Goal: Find specific page/section: Find specific page/section

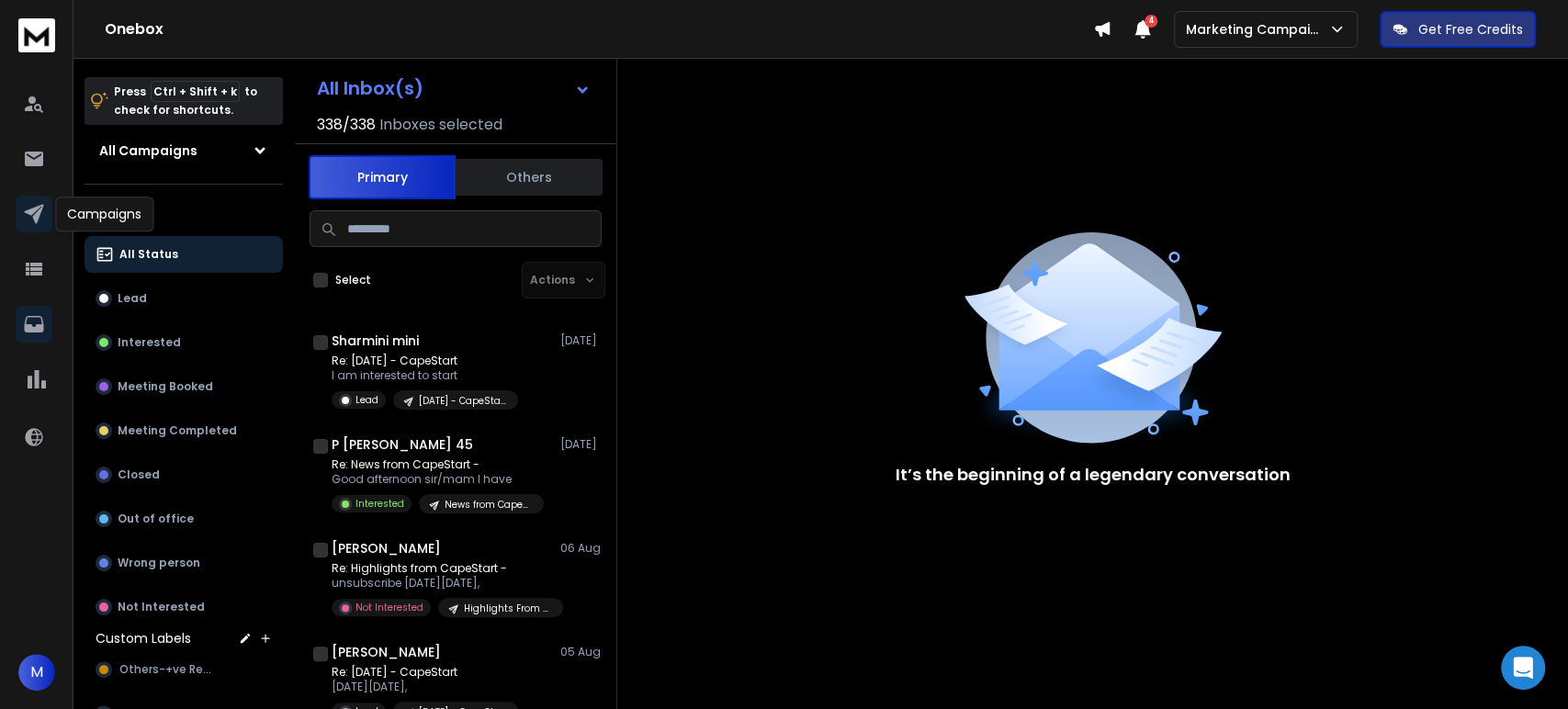
click at [34, 219] on icon at bounding box center [34, 213] width 19 height 19
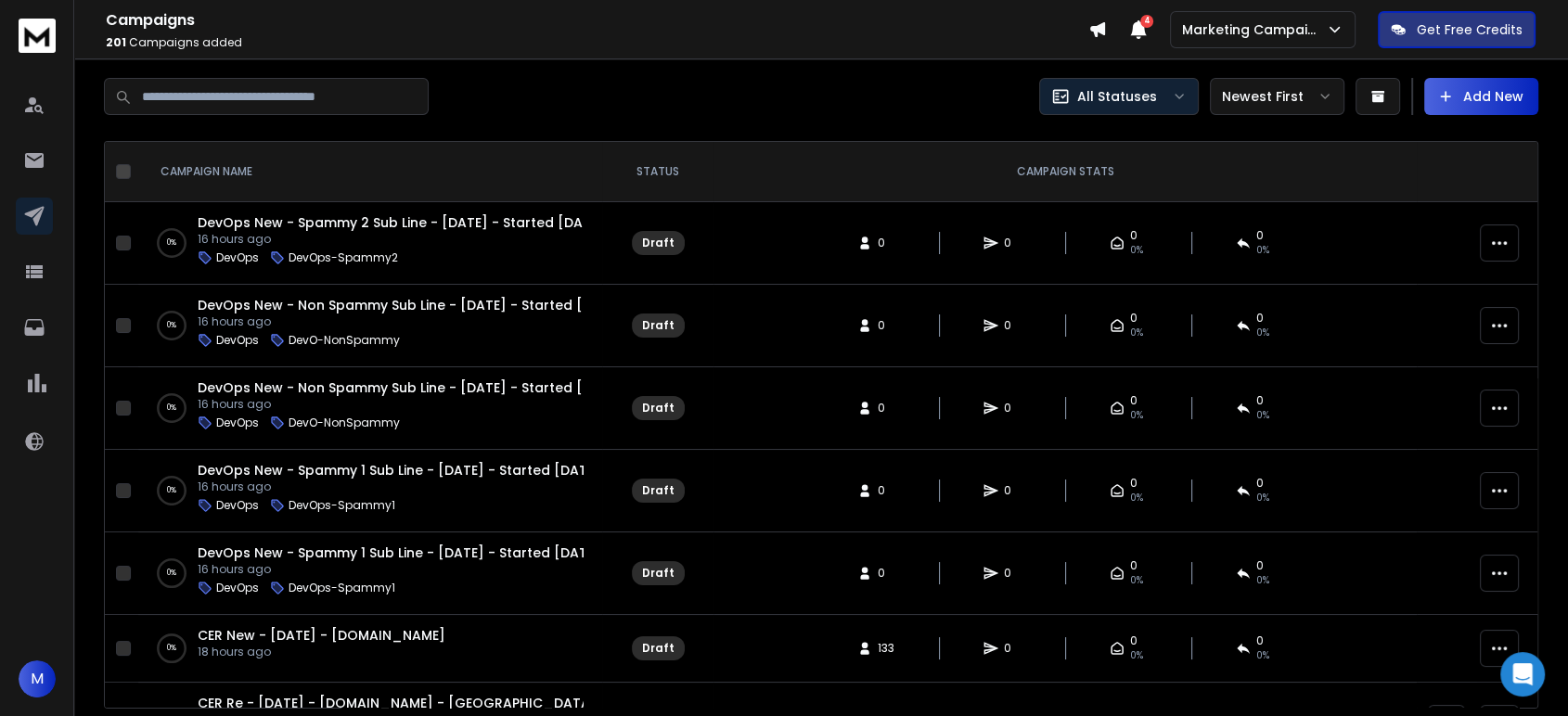
click at [1120, 105] on p "All Statuses" at bounding box center [1117, 95] width 80 height 19
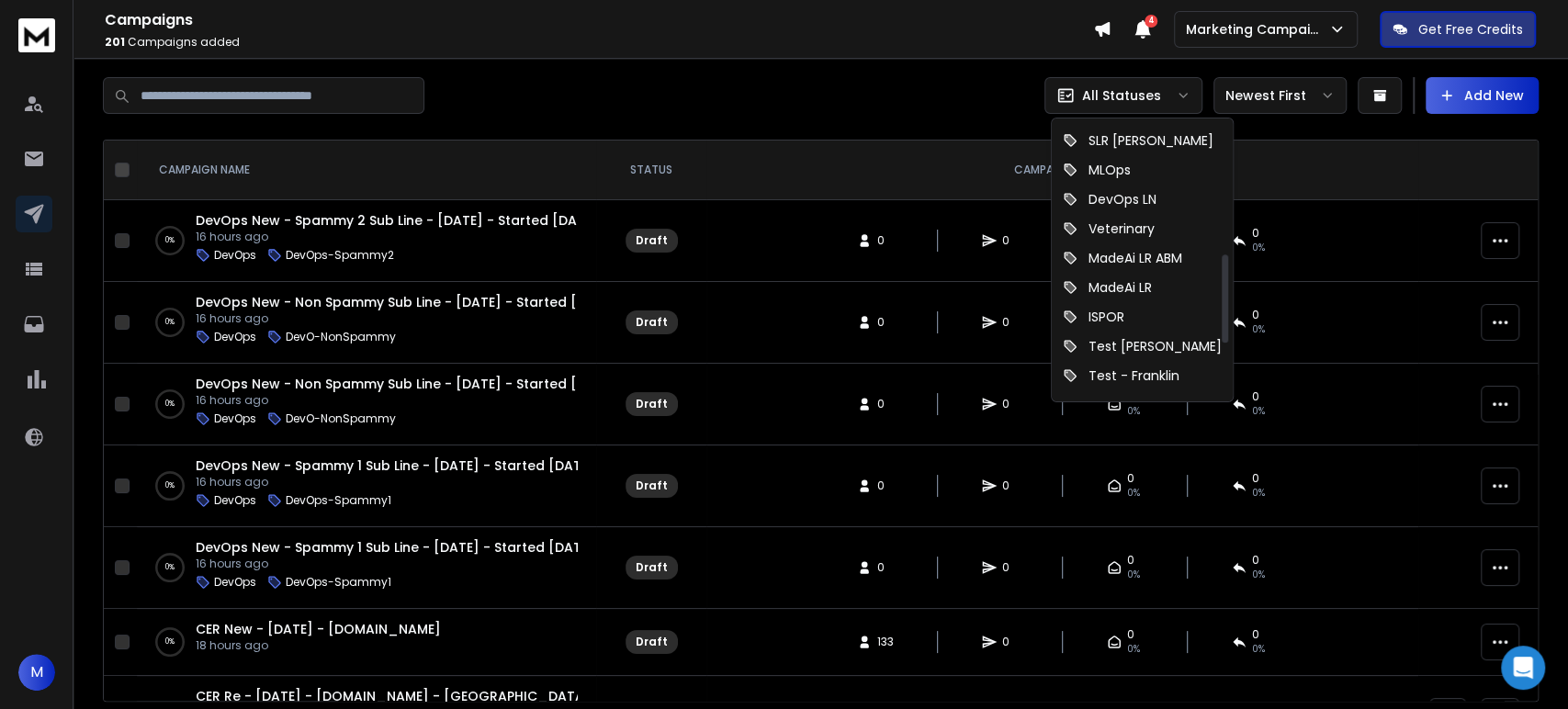
scroll to position [509, 0]
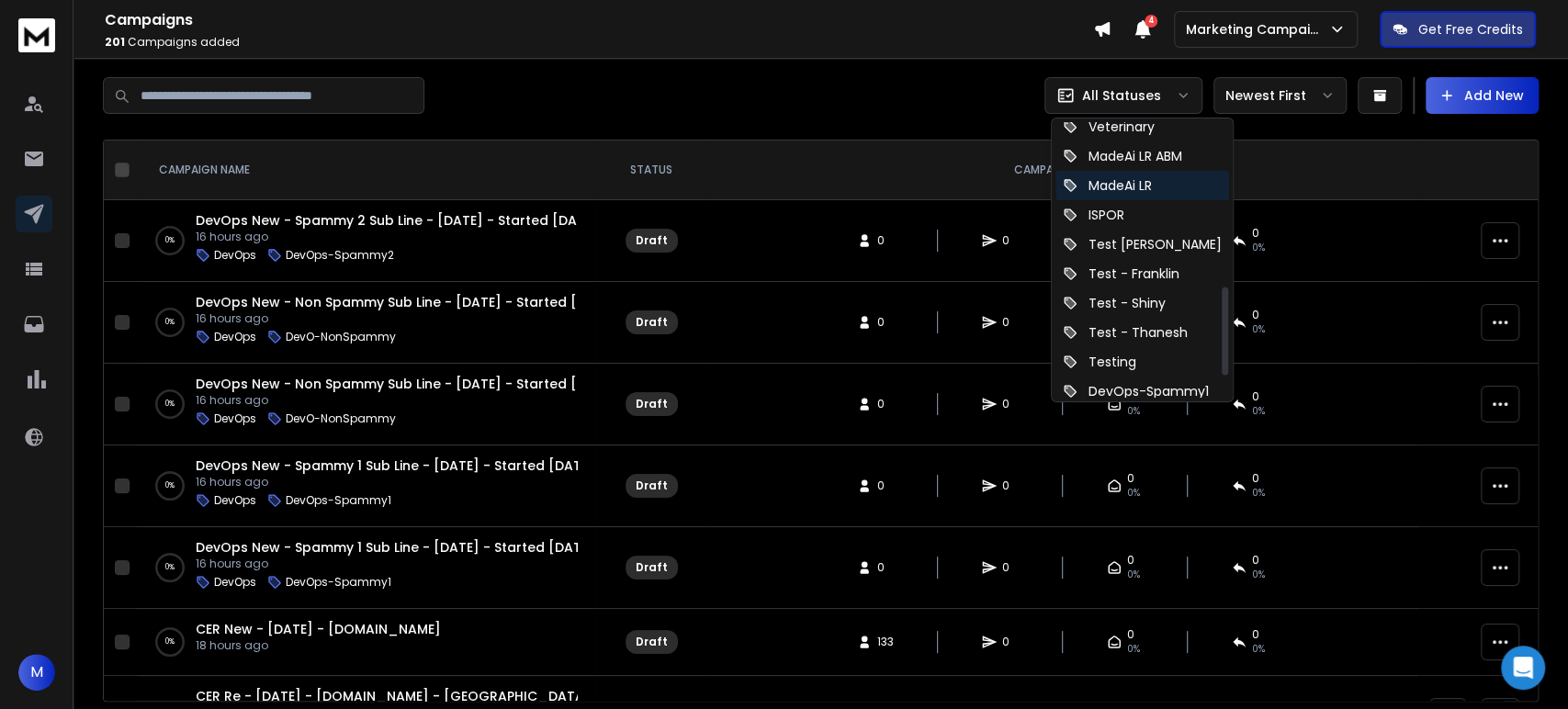
click at [1145, 183] on div "MadeAi LR" at bounding box center [1107, 185] width 89 height 18
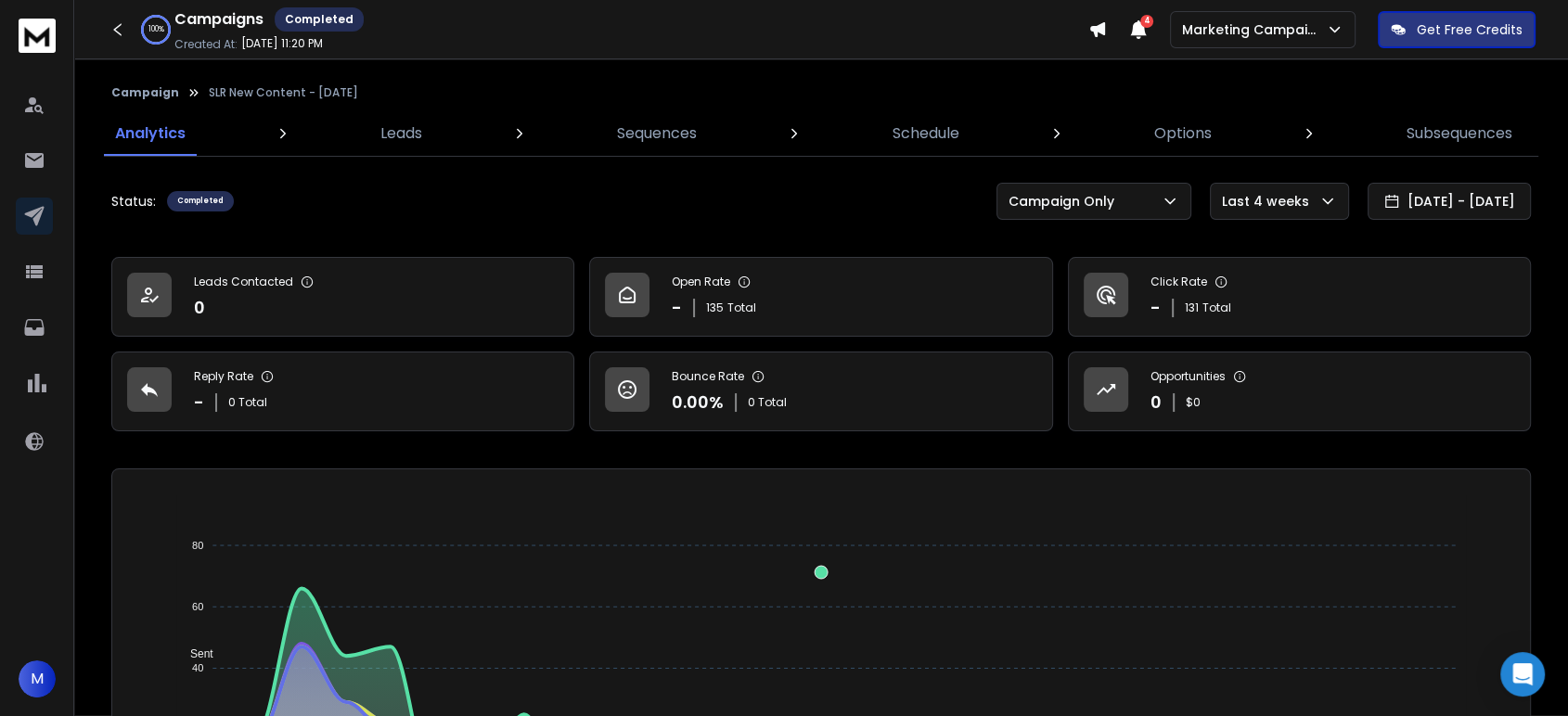
scroll to position [412, 0]
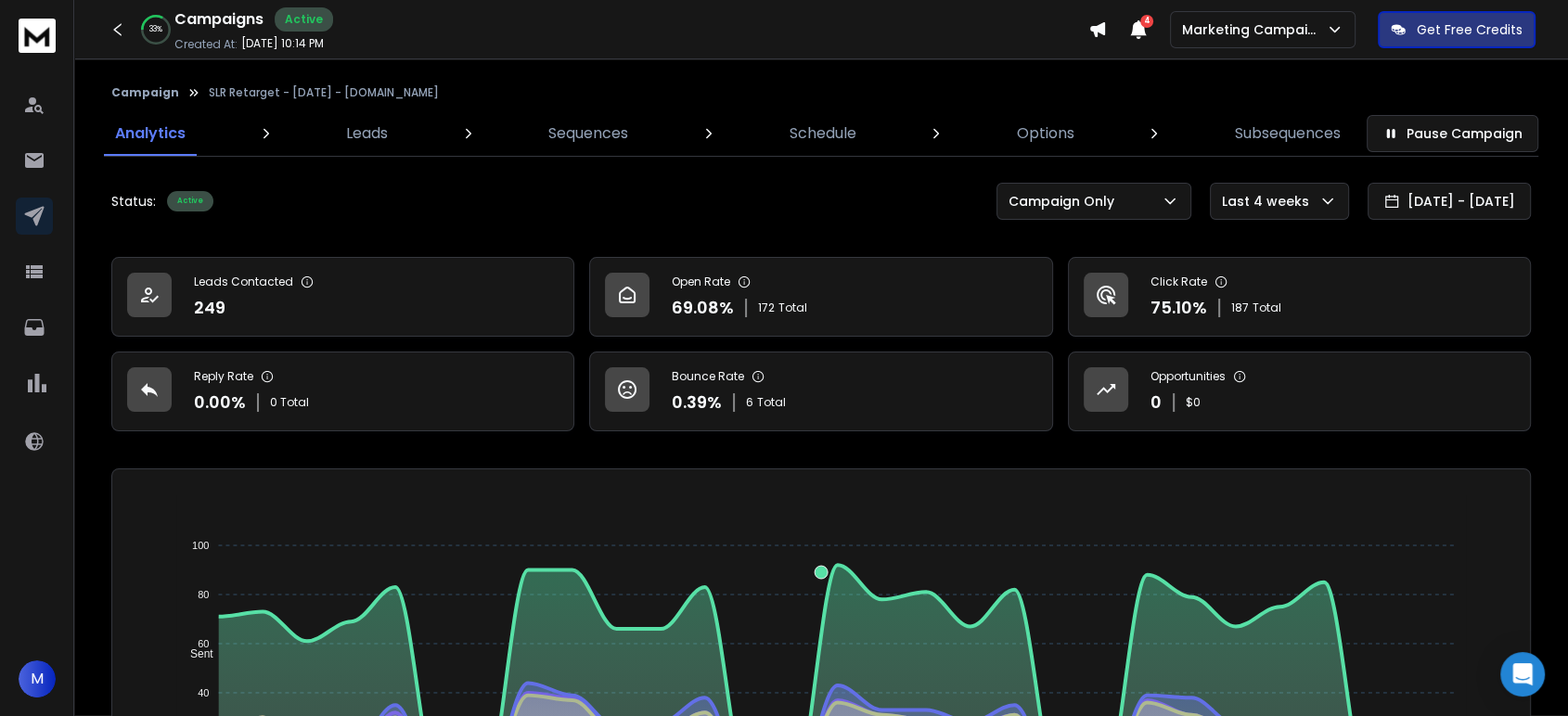
scroll to position [412, 0]
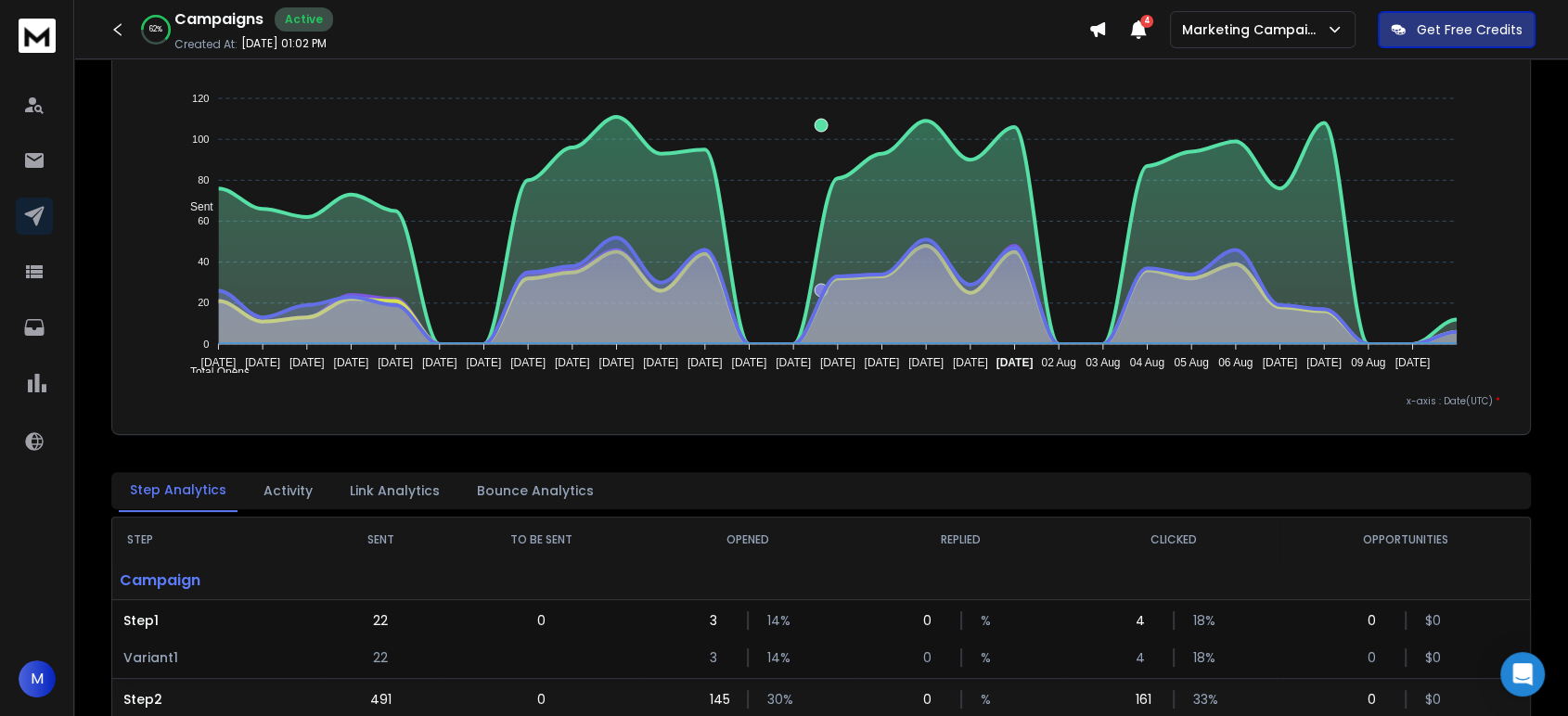
scroll to position [138, 0]
